Goal: Task Accomplishment & Management: Use online tool/utility

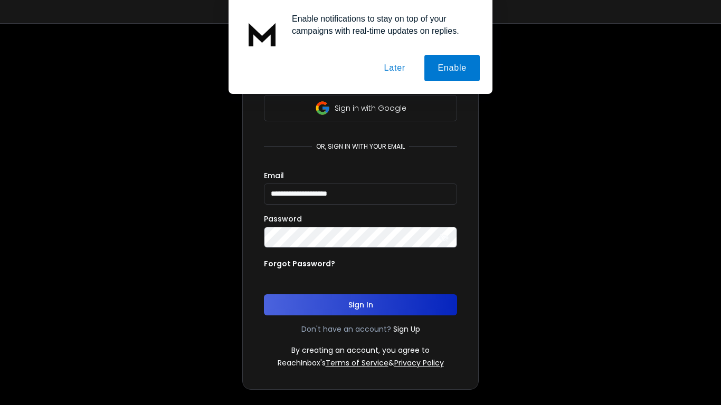
type input "**********"
click at [360, 304] on button "Sign In" at bounding box center [360, 304] width 193 height 21
